Goal: Task Accomplishment & Management: Manage account settings

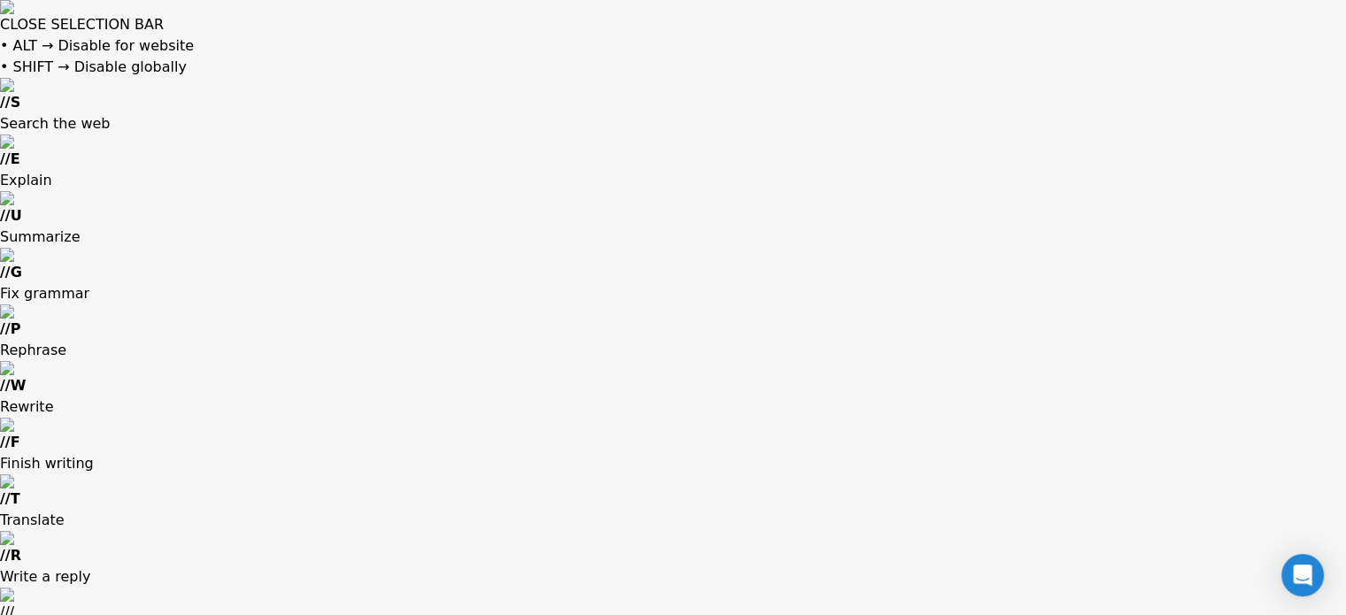
copy div "**********"
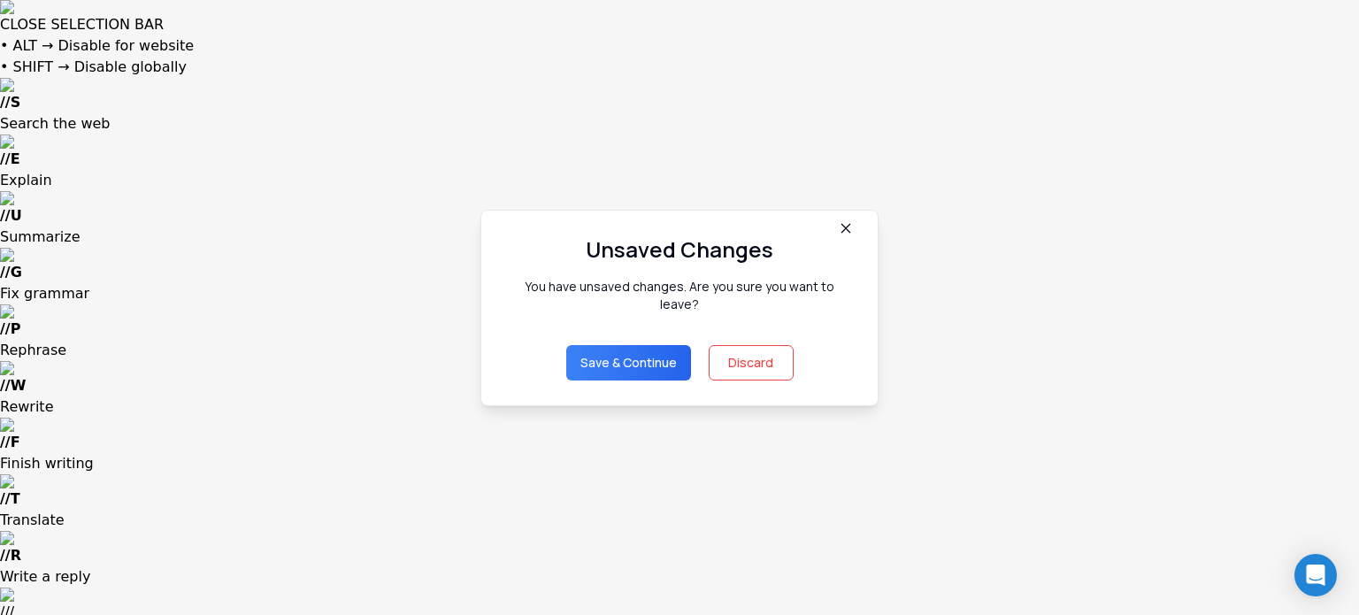
click at [609, 357] on button "Save & Continue" at bounding box center [628, 362] width 125 height 35
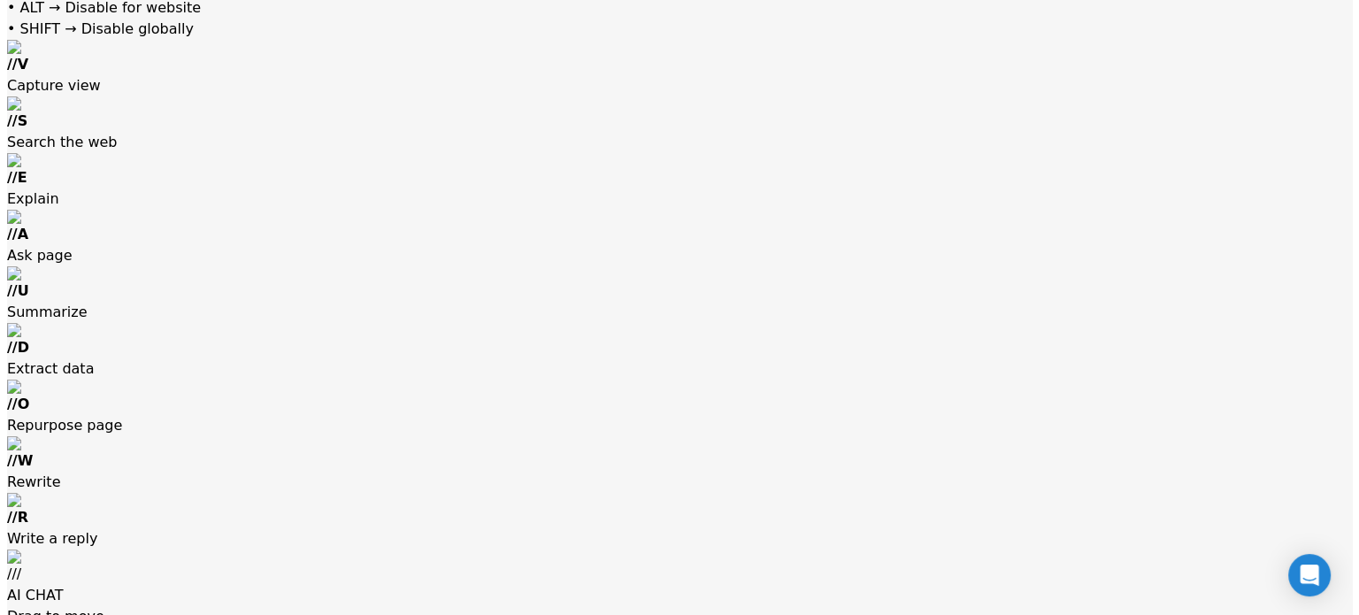
scroll to position [88, 0]
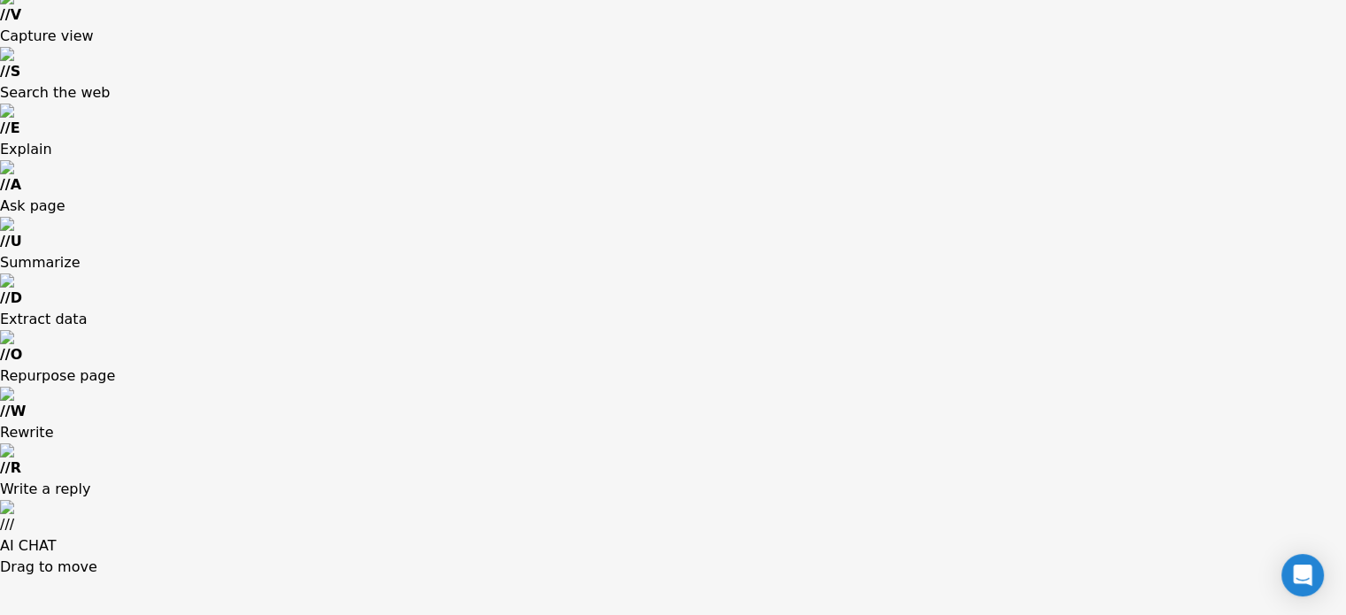
drag, startPoint x: 476, startPoint y: 225, endPoint x: 544, endPoint y: 221, distance: 68.2
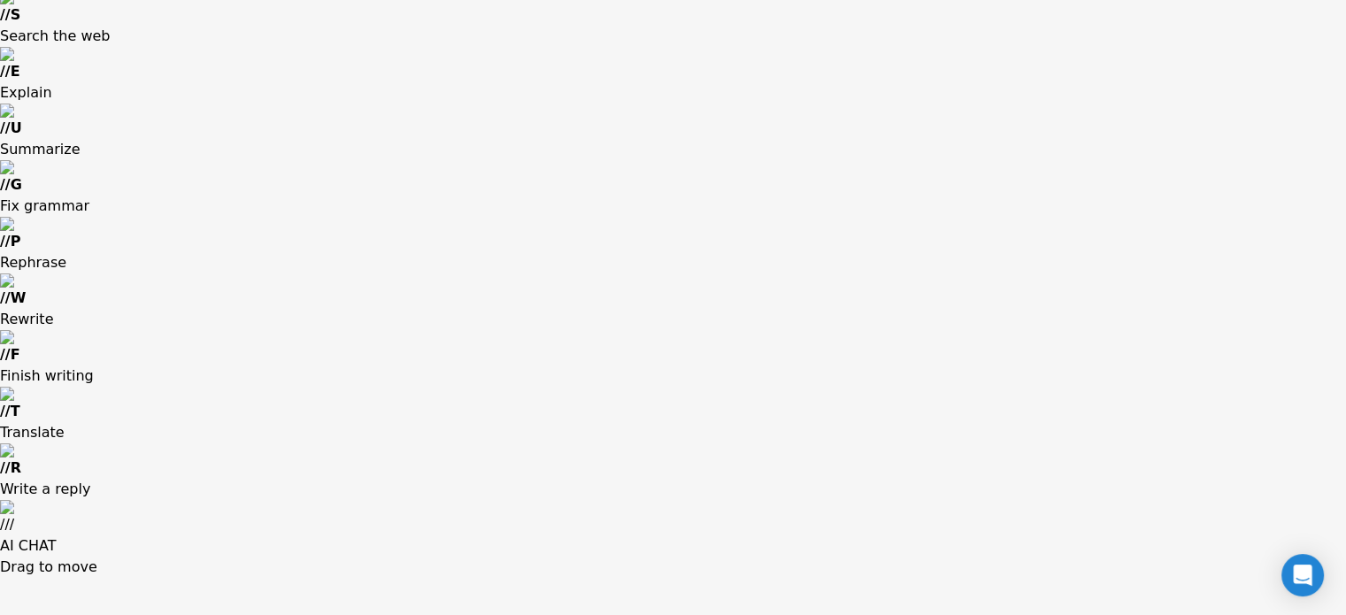
drag, startPoint x: 458, startPoint y: 478, endPoint x: 573, endPoint y: 477, distance: 115.0
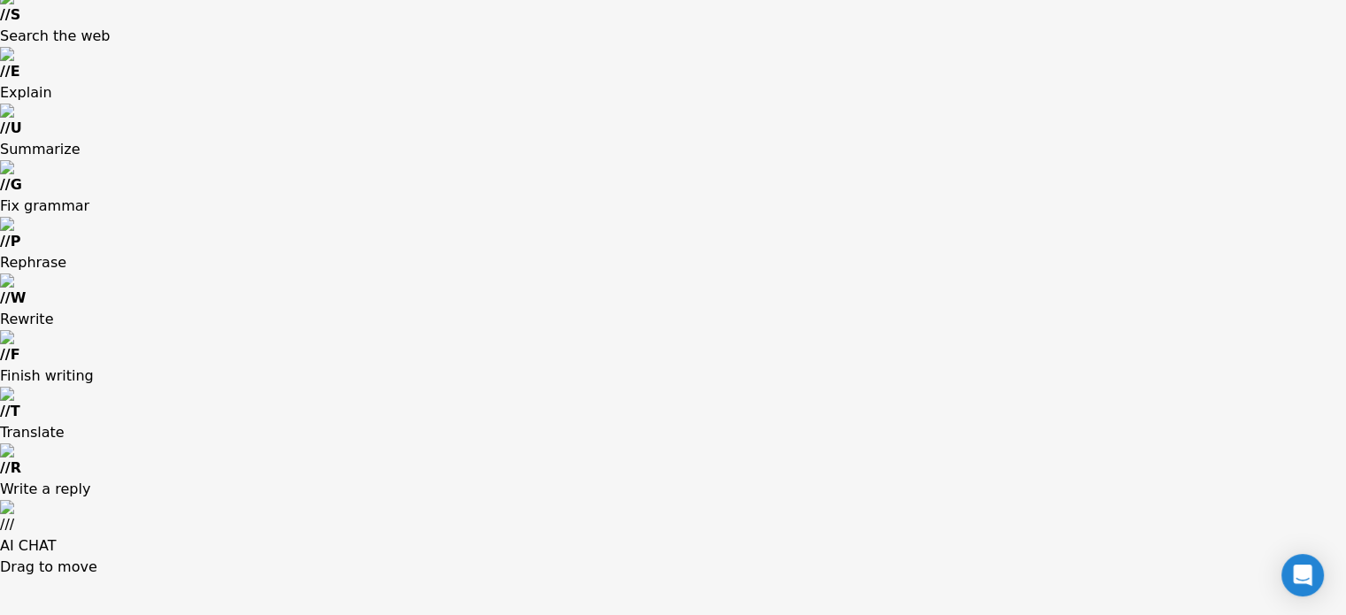
drag, startPoint x: 595, startPoint y: 479, endPoint x: 458, endPoint y: 481, distance: 136.3
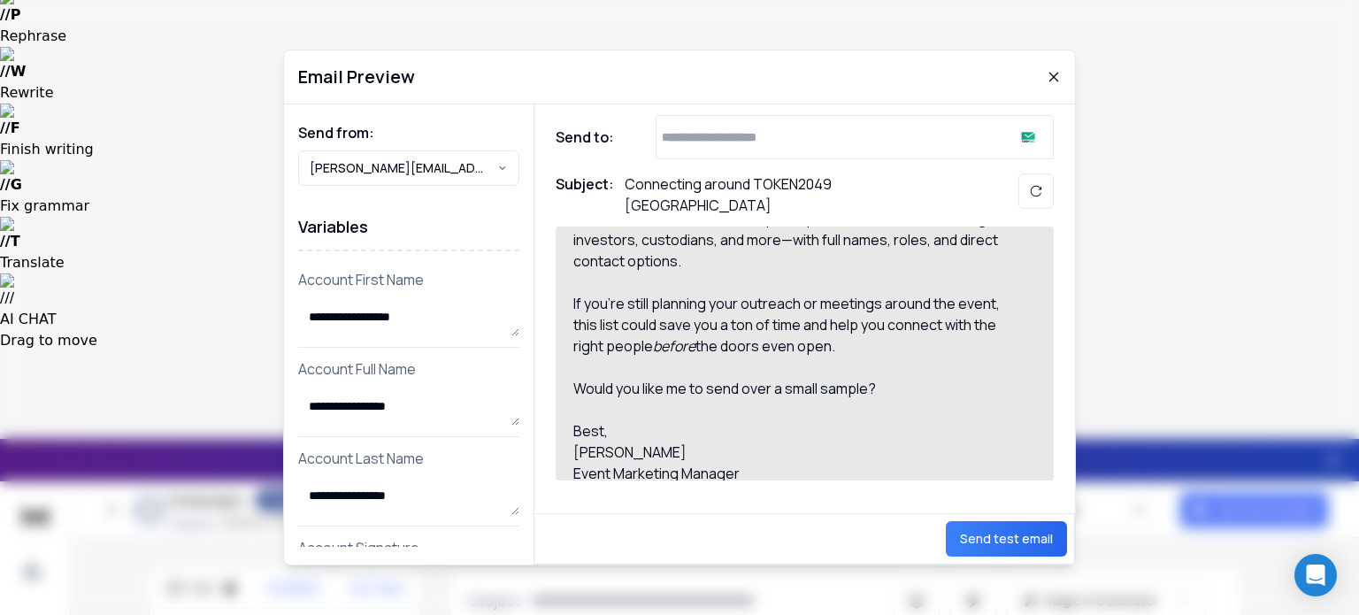
scroll to position [145, 0]
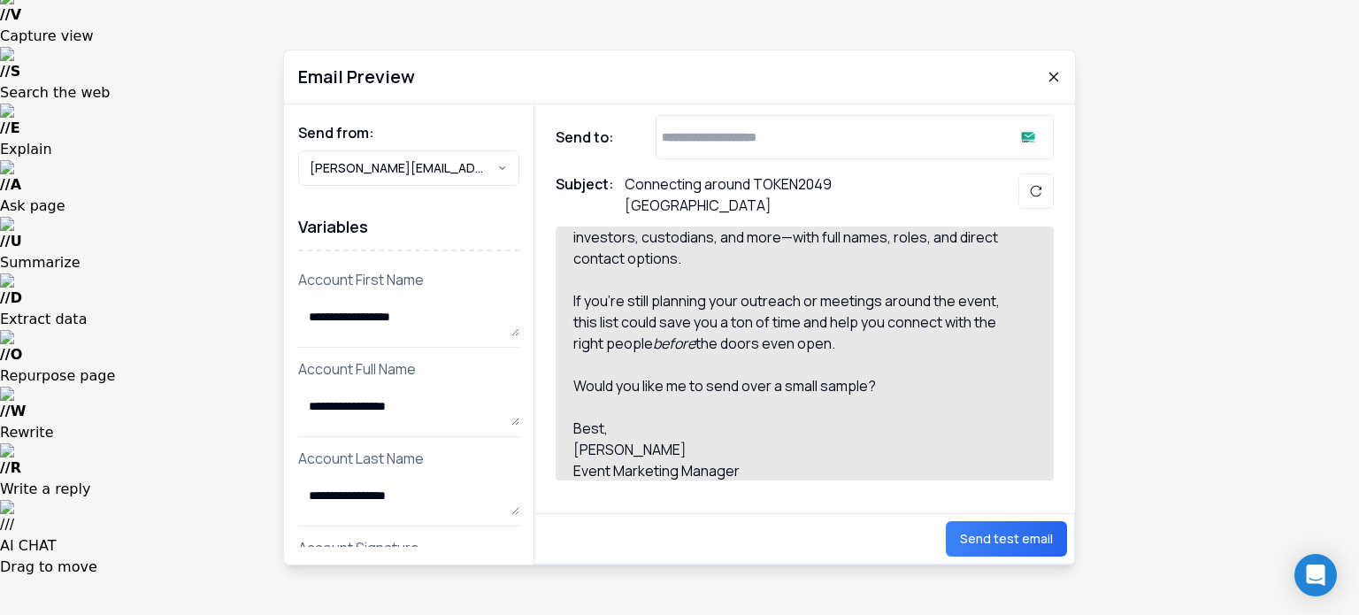
click at [1048, 259] on div "Hi [PERSON_NAME], Just wanted to follow up on my earlier note about the curated…" at bounding box center [805, 353] width 498 height 255
click at [1047, 273] on div "Hi [PERSON_NAME], Just wanted to follow up on my earlier note about the curated…" at bounding box center [805, 353] width 498 height 255
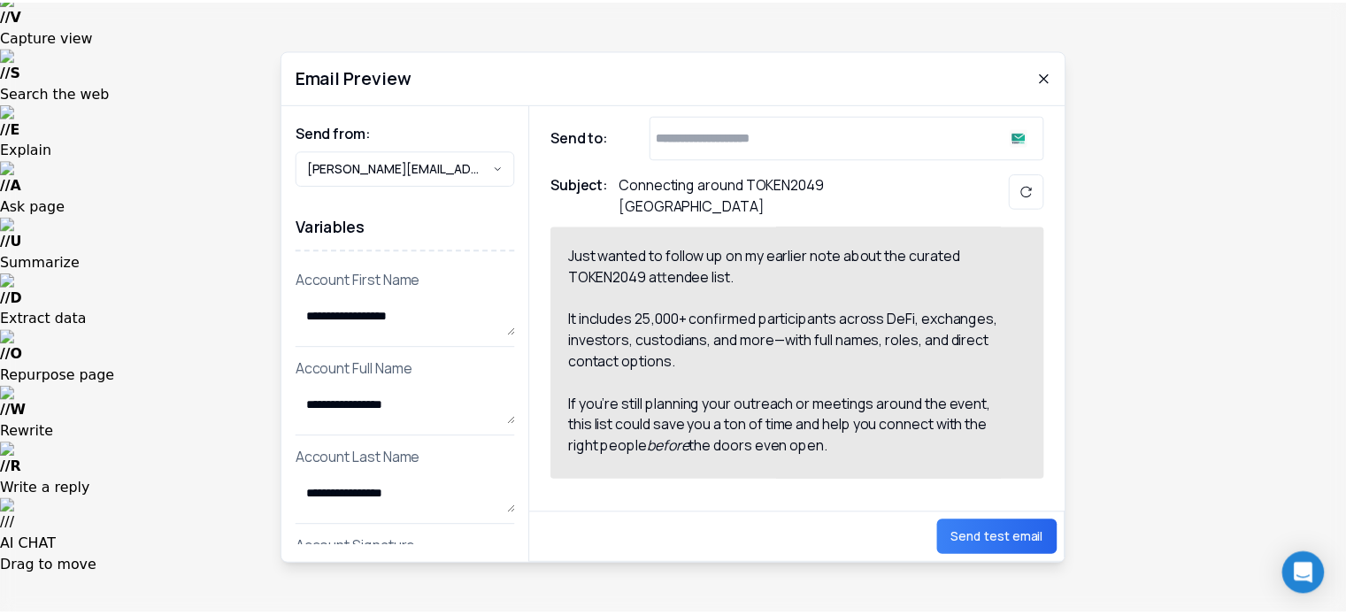
scroll to position [0, 0]
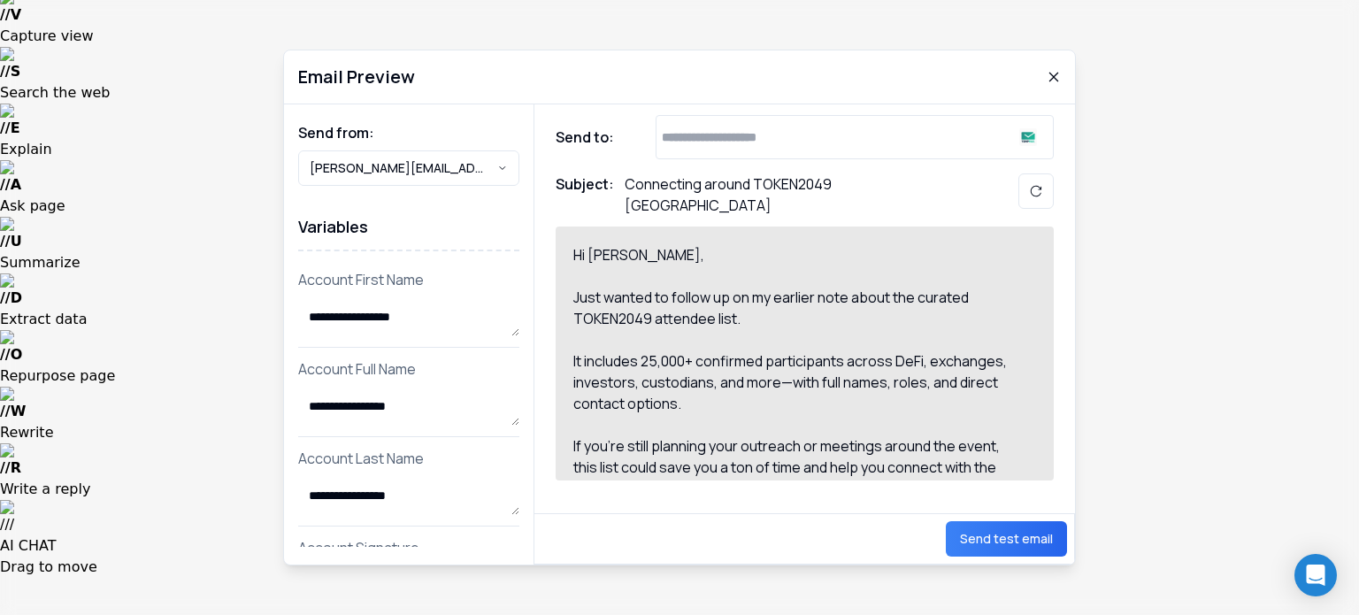
click at [1052, 74] on icon at bounding box center [1054, 77] width 10 height 10
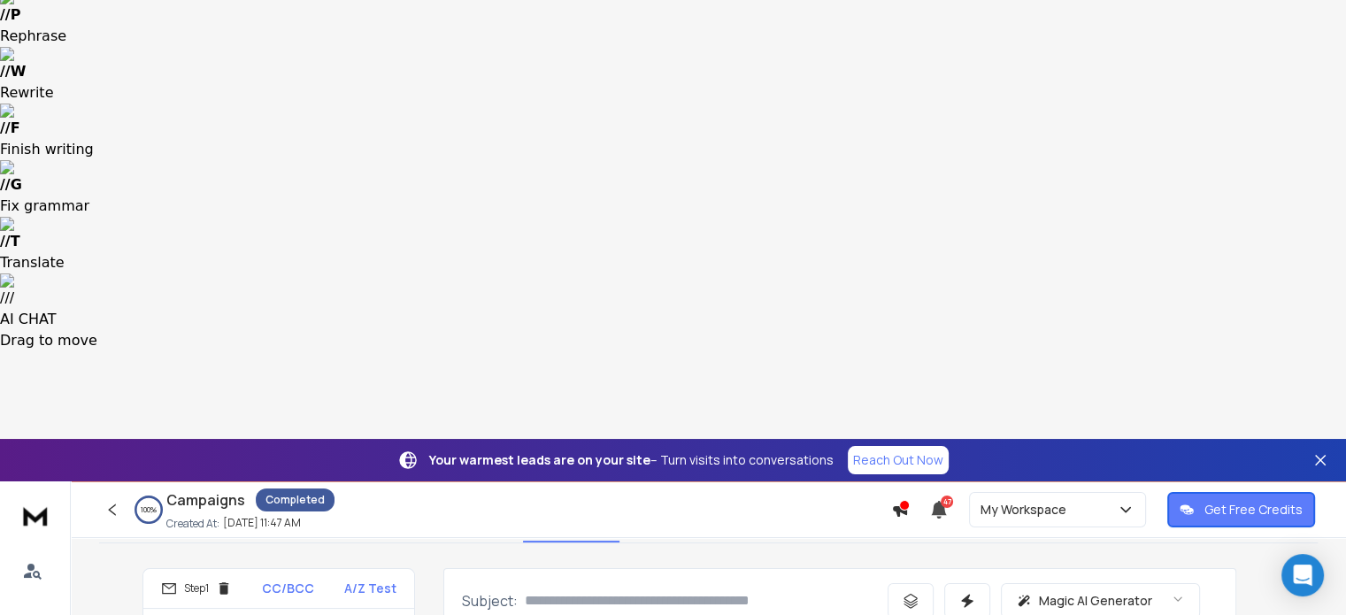
scroll to position [104, 0]
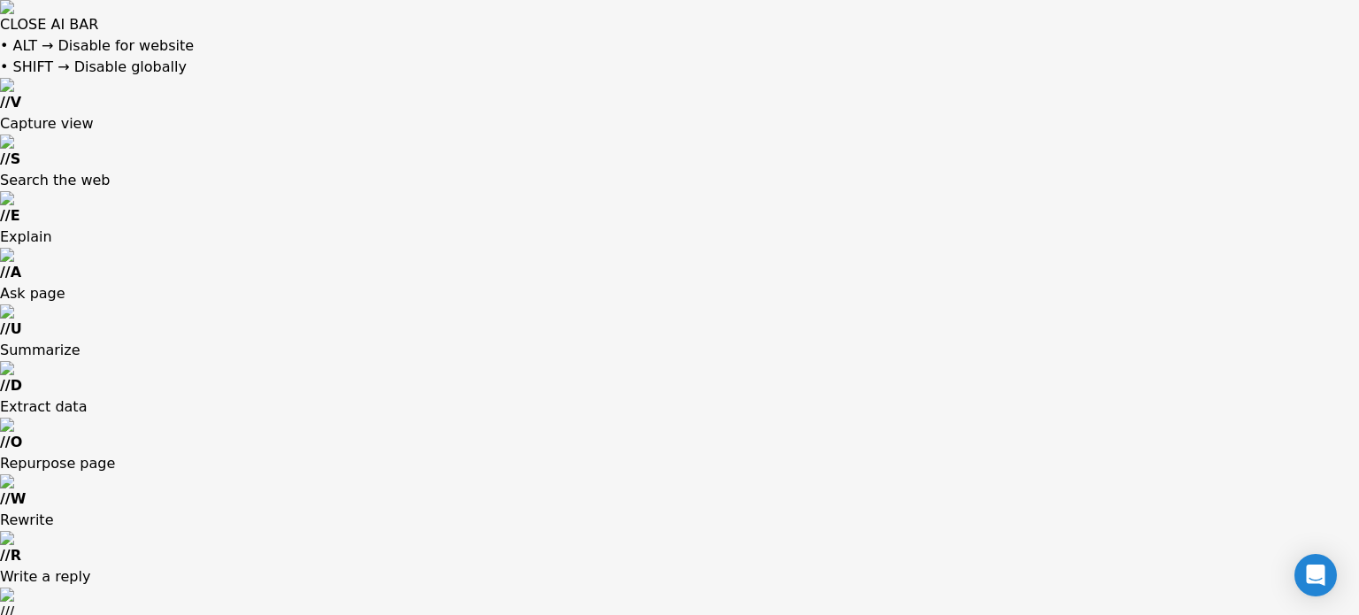
scroll to position [879, 0]
drag, startPoint x: 1358, startPoint y: 429, endPoint x: 1358, endPoint y: 510, distance: 80.5
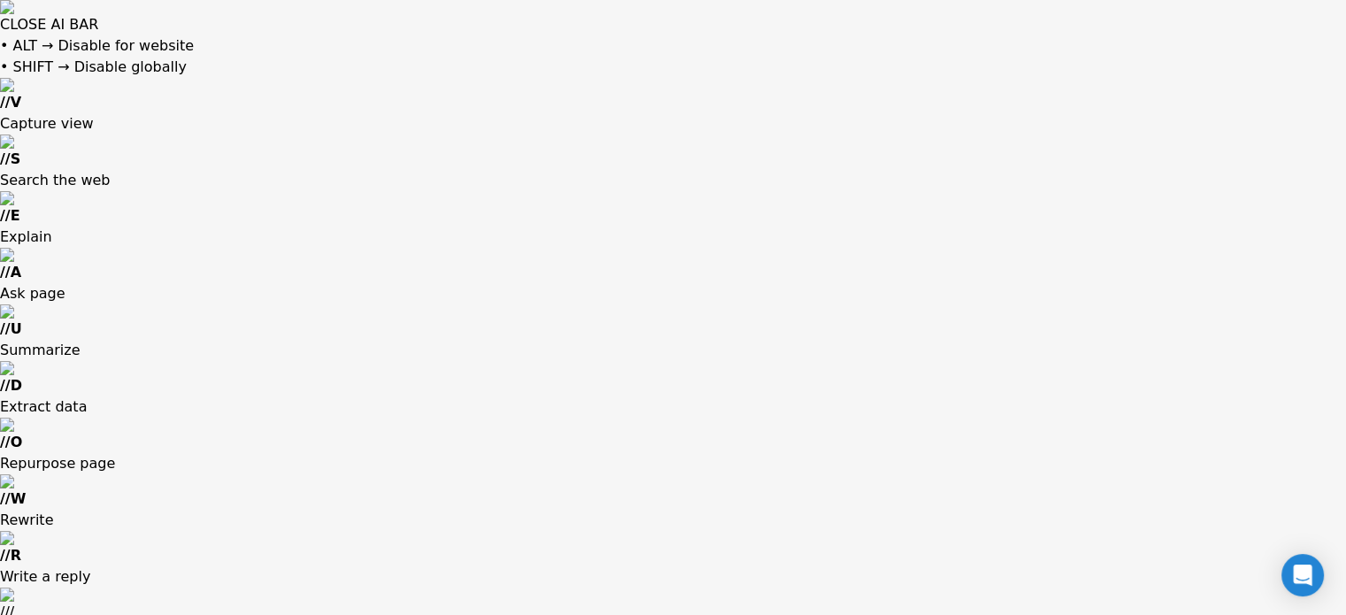
drag, startPoint x: 831, startPoint y: 162, endPoint x: 856, endPoint y: 166, distance: 26.0
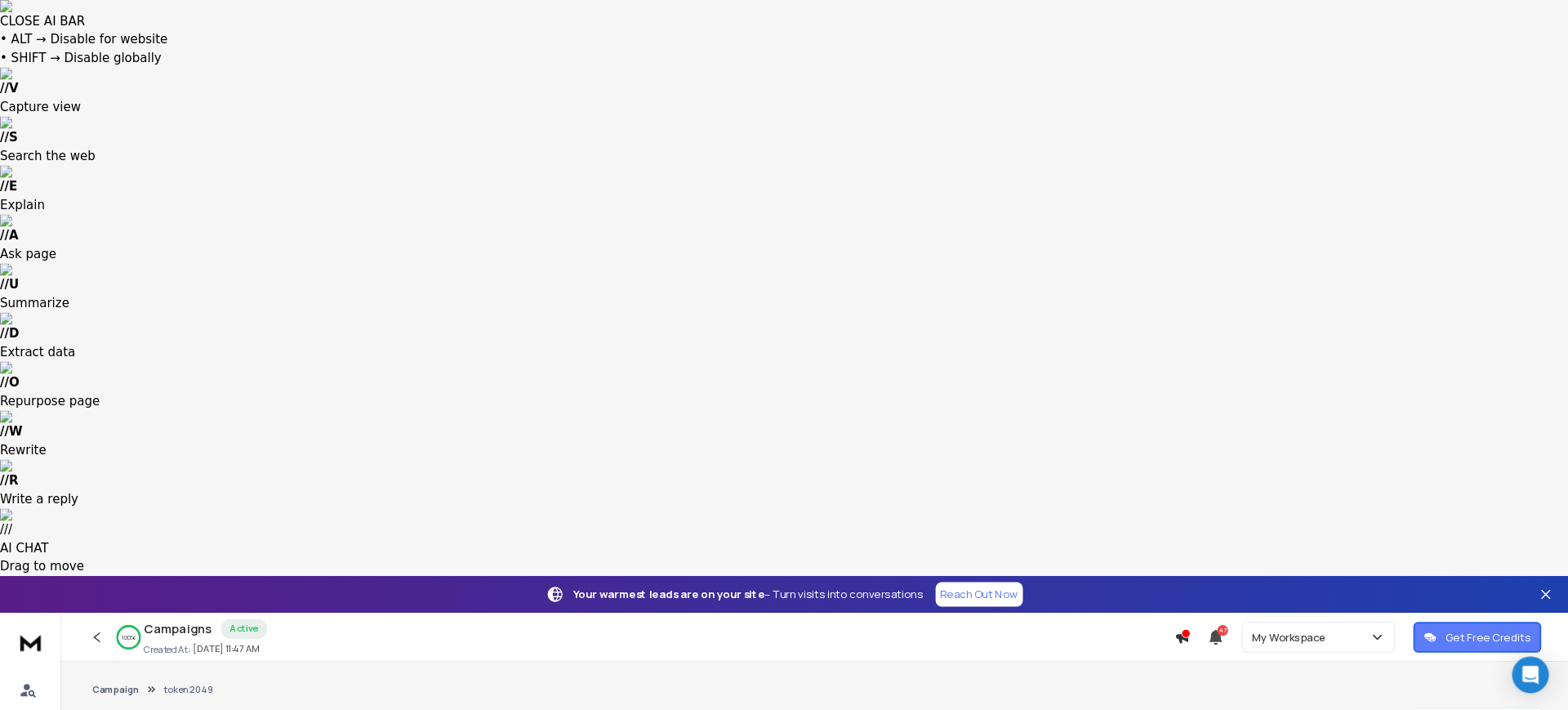
scroll to position [818, 0]
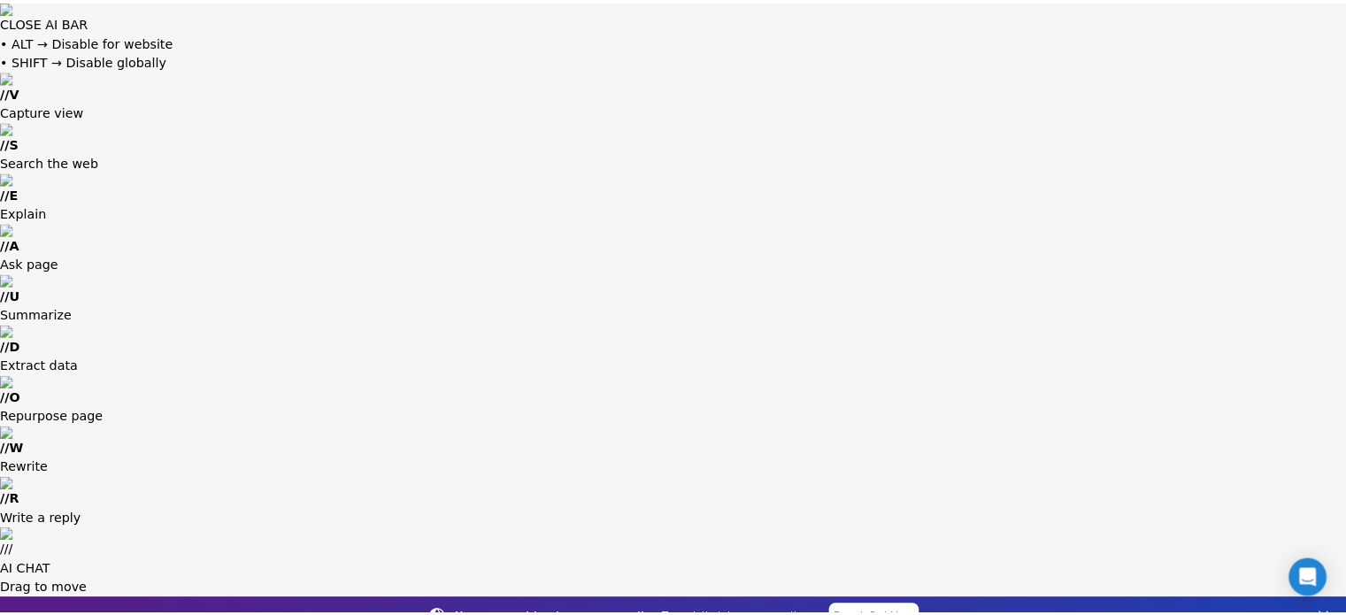
scroll to position [879, 0]
